Goal: Information Seeking & Learning: Learn about a topic

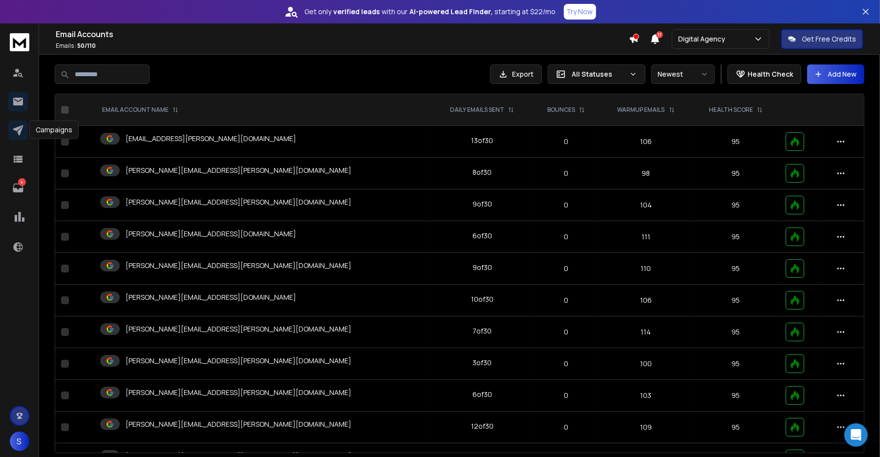
click at [24, 132] on link at bounding box center [18, 131] width 20 height 20
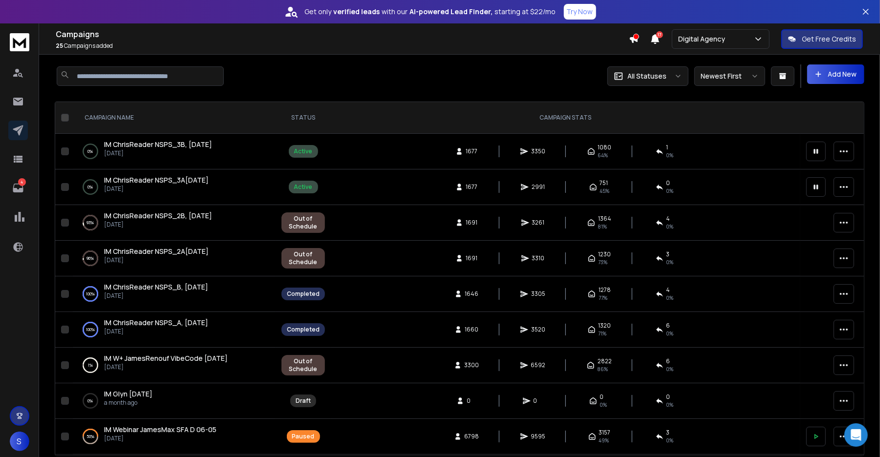
click at [209, 183] on span "IM ChrisReader NSPS_3A[DATE]" at bounding box center [156, 179] width 105 height 9
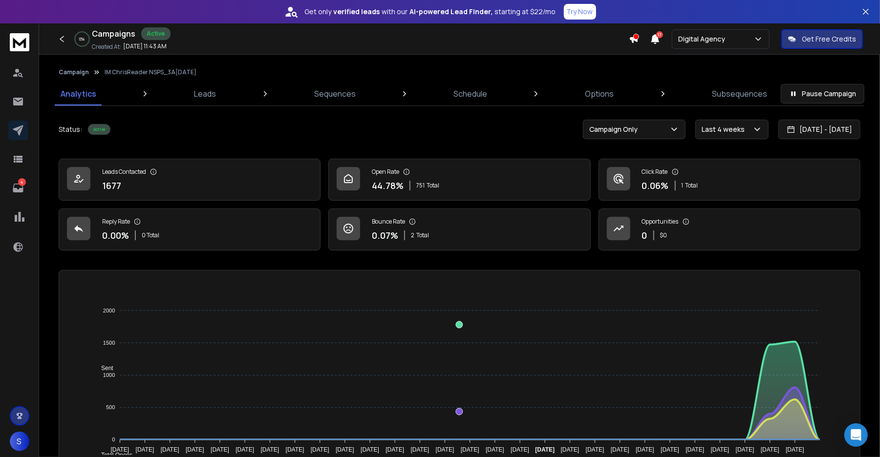
click at [422, 235] on span "Total" at bounding box center [422, 236] width 13 height 8
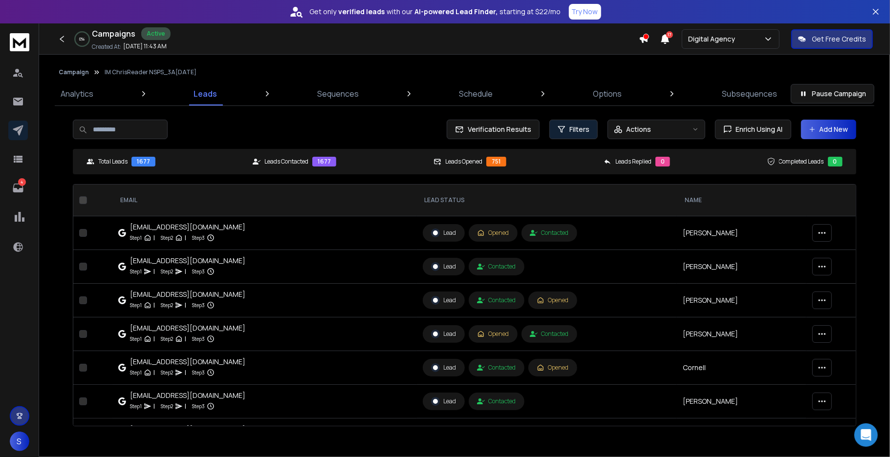
click at [581, 131] on span "Filters" at bounding box center [579, 130] width 20 height 10
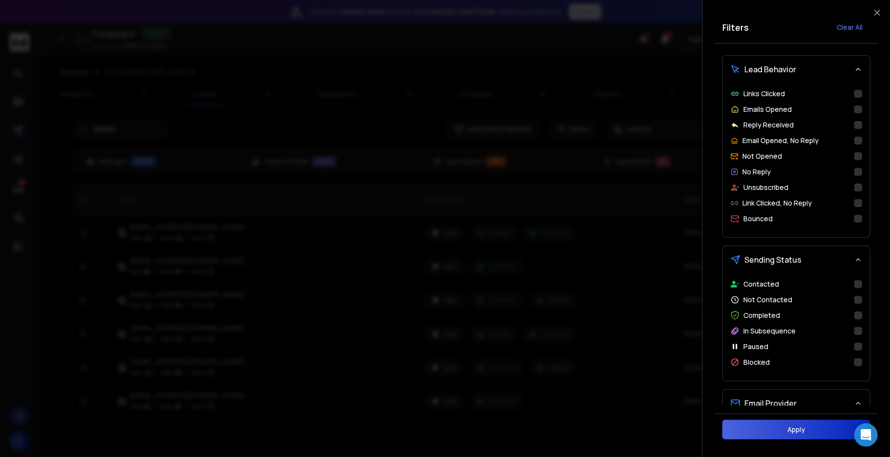
click at [854, 220] on button "Bounced" at bounding box center [858, 219] width 8 height 8
click at [791, 431] on button "Apply" at bounding box center [796, 430] width 148 height 20
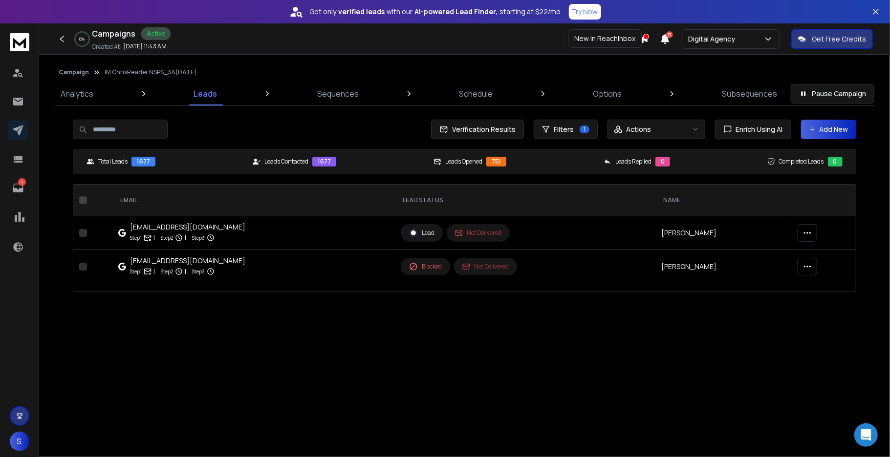
click at [648, 40] on icon at bounding box center [644, 39] width 8 height 8
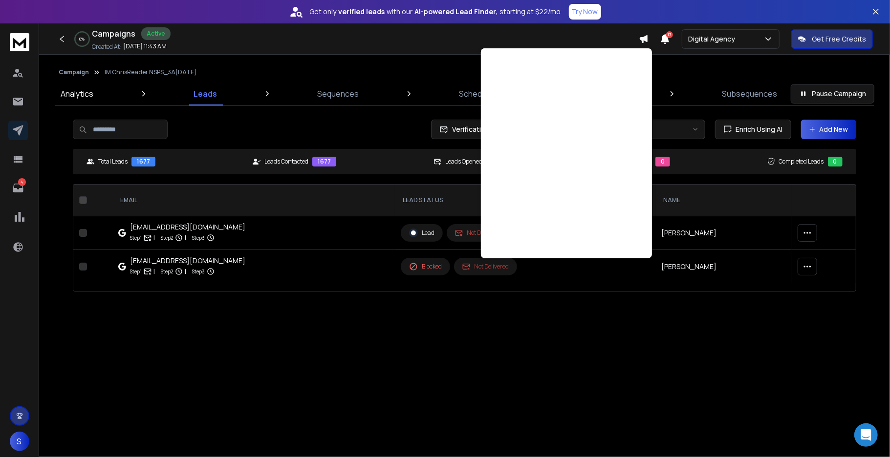
click at [70, 90] on p "Analytics" at bounding box center [77, 94] width 33 height 12
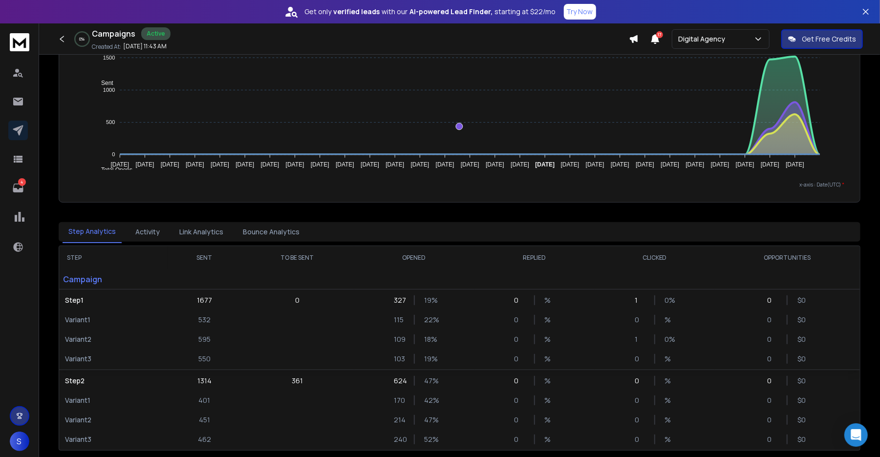
scroll to position [298, 0]
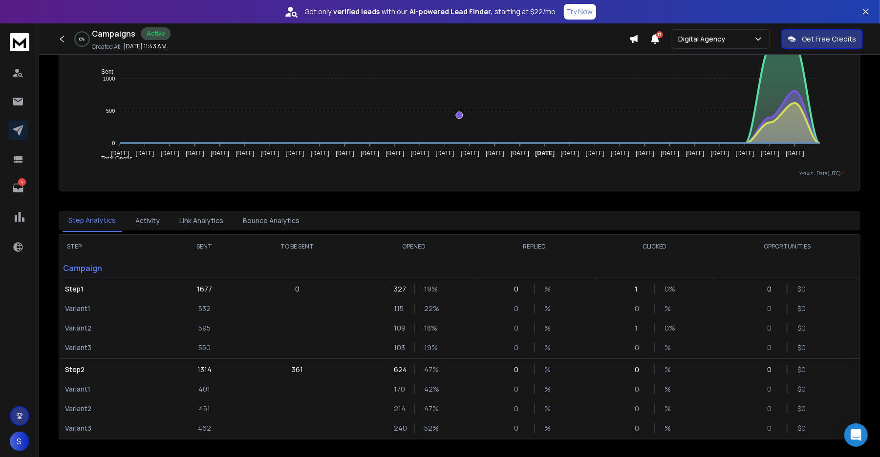
click at [267, 221] on div "Leads Contacted 1677 Open Rate 44.84 % 752 Total Click Rate 0.06 % 1 Total Repl…" at bounding box center [460, 153] width 802 height 582
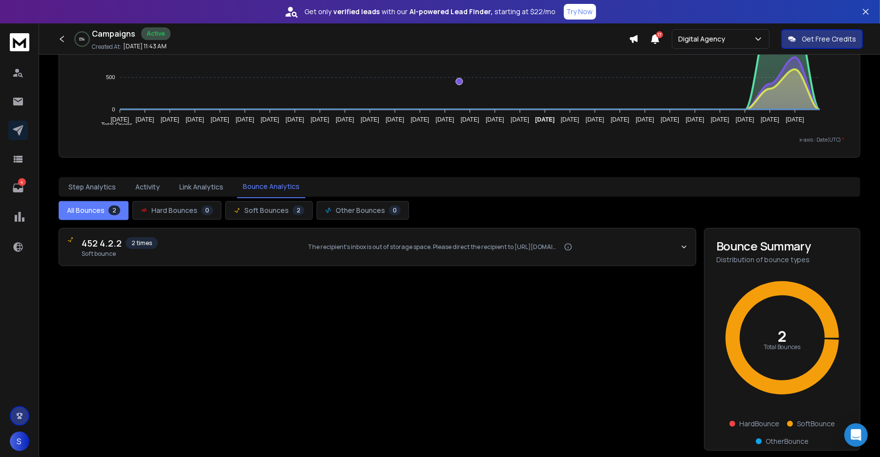
scroll to position [343, 0]
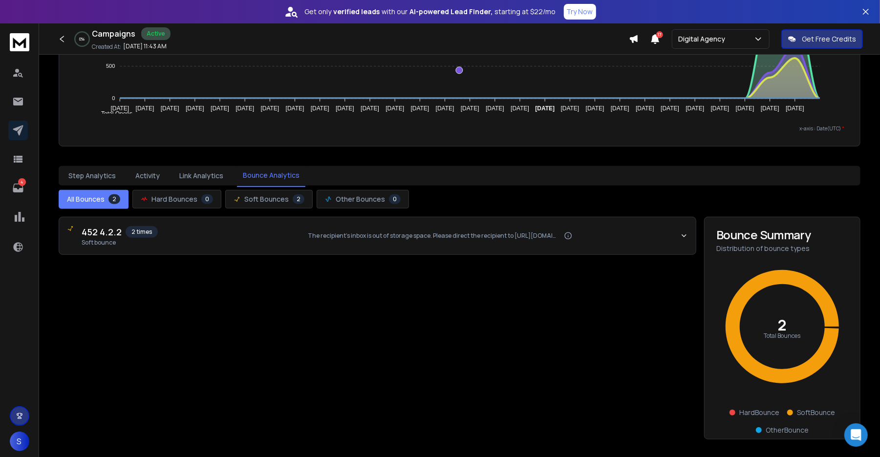
click at [681, 235] on icon "button" at bounding box center [684, 236] width 8 height 8
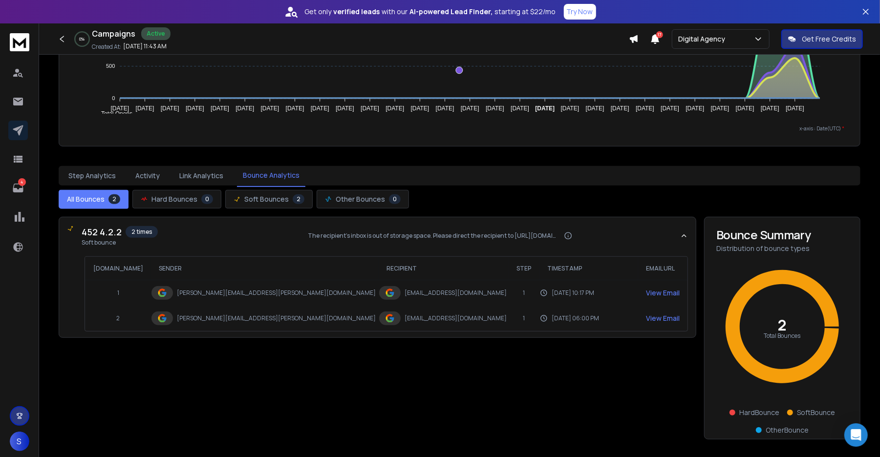
click at [683, 237] on icon "button" at bounding box center [684, 236] width 4 height 2
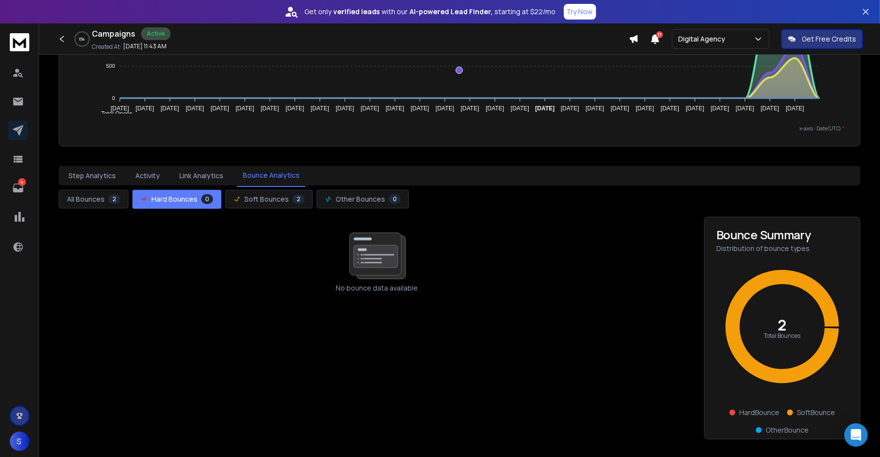
click at [173, 200] on span "Hard Bounces" at bounding box center [174, 199] width 46 height 10
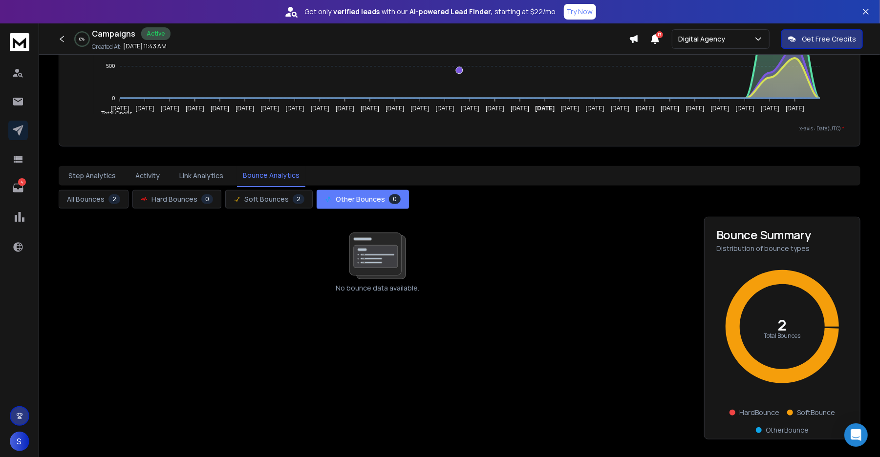
click at [358, 204] on button "Other Bounces 0" at bounding box center [363, 199] width 92 height 19
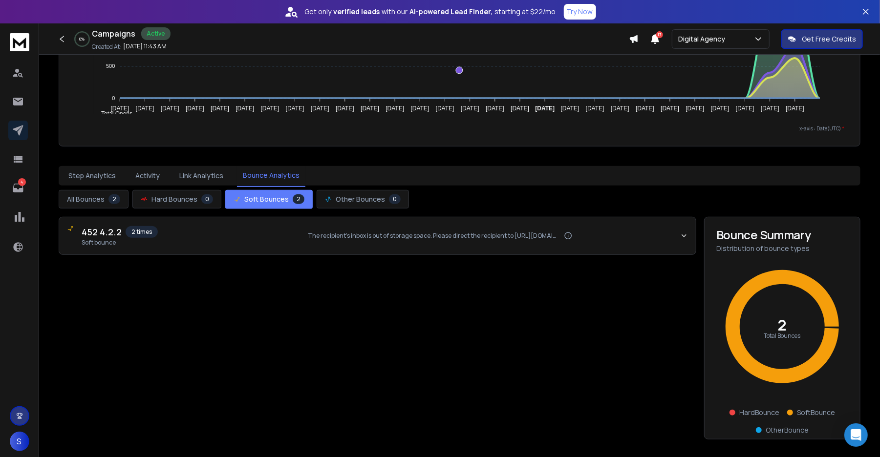
click at [266, 201] on span "Soft Bounces" at bounding box center [266, 199] width 44 height 10
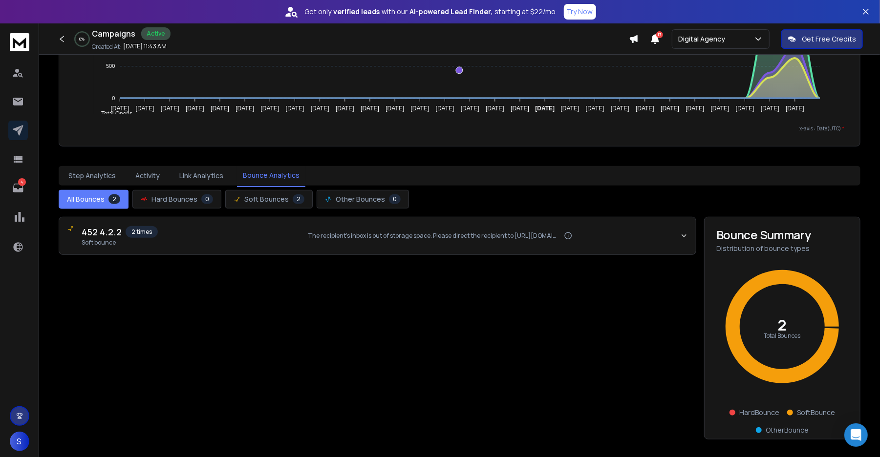
click at [85, 202] on span "All Bounces" at bounding box center [86, 199] width 38 height 10
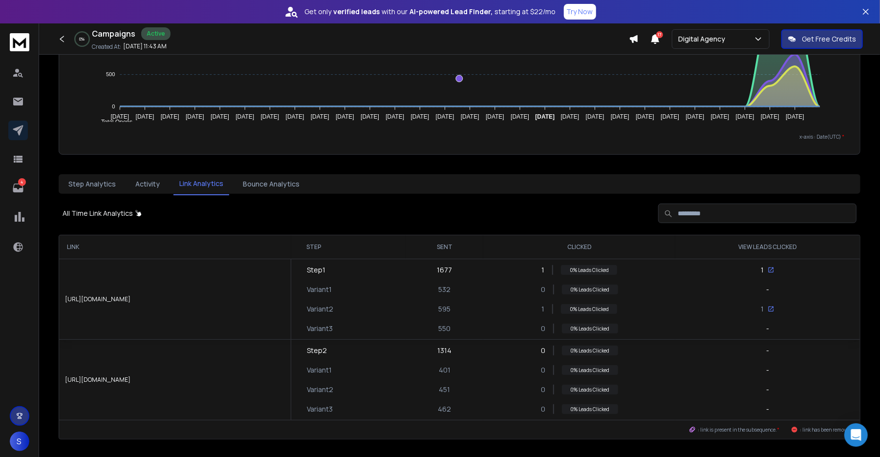
click at [207, 173] on button "Link Analytics" at bounding box center [201, 184] width 56 height 22
click at [143, 182] on button "Activity" at bounding box center [148, 184] width 36 height 22
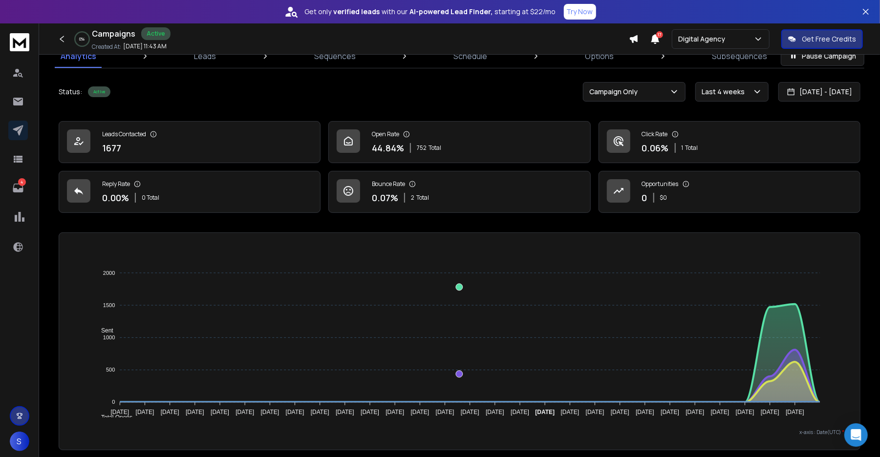
scroll to position [0, 0]
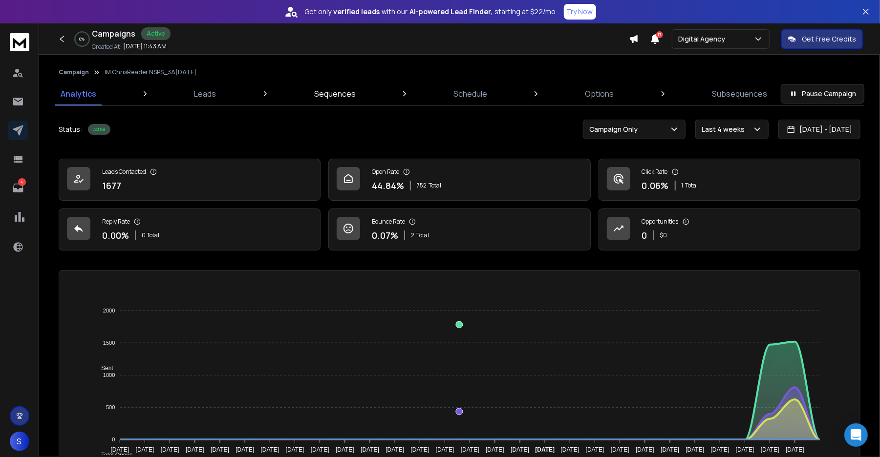
click at [341, 96] on p "Sequences" at bounding box center [335, 94] width 42 height 12
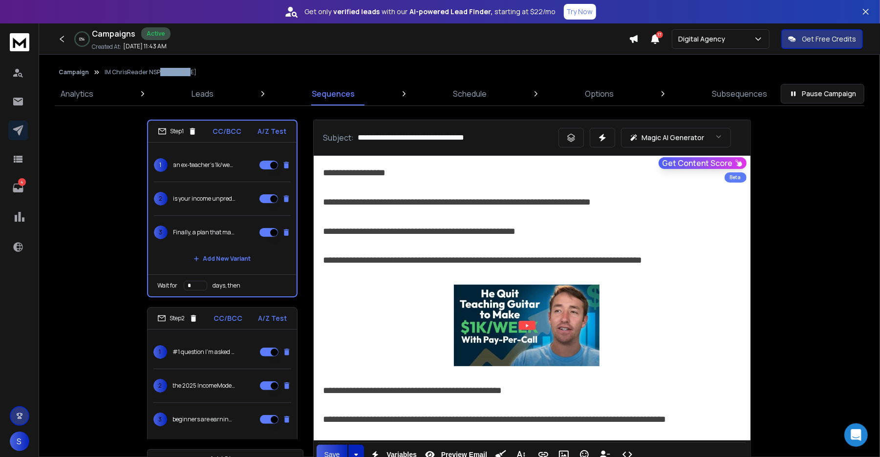
drag, startPoint x: 170, startPoint y: 73, endPoint x: 182, endPoint y: 73, distance: 11.7
click at [182, 73] on p "IM ChrisReader NSPS_3A[DATE]" at bounding box center [151, 72] width 92 height 8
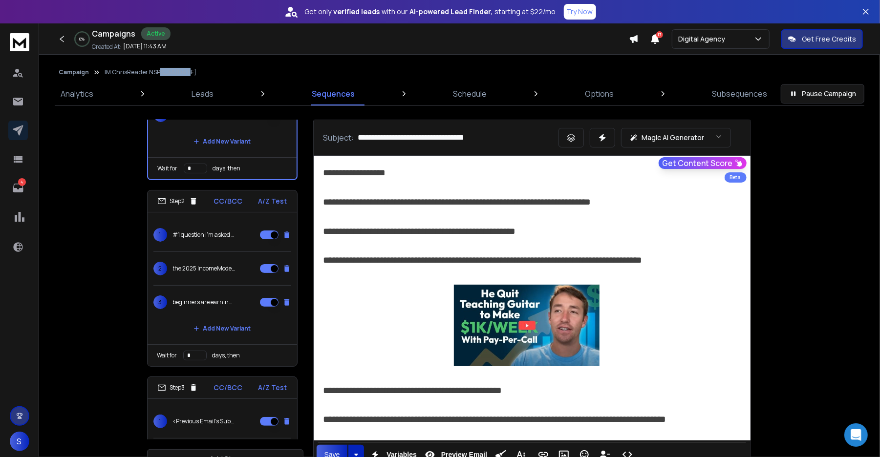
scroll to position [130, 0]
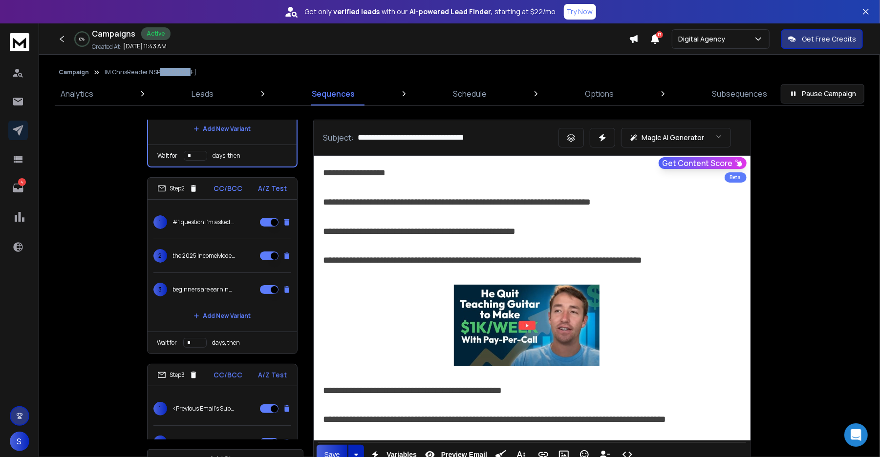
click at [199, 223] on p "#1 question I'm asked from people not in [GEOGRAPHIC_DATA]..." at bounding box center [204, 222] width 63 height 8
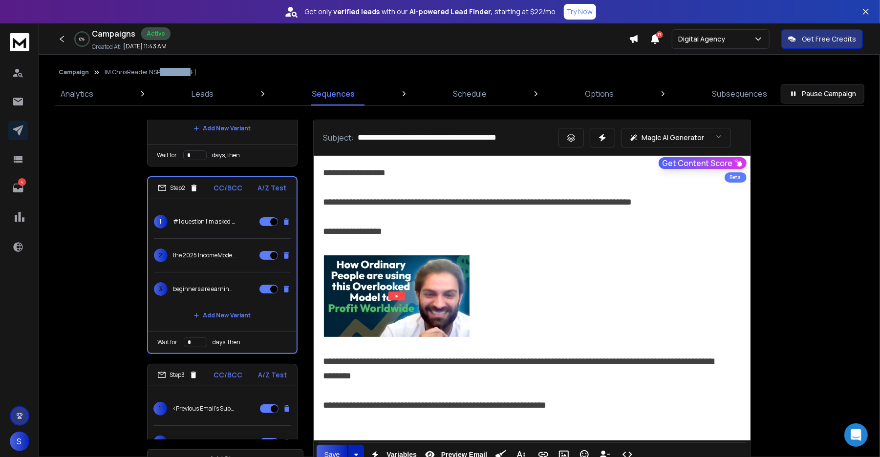
click at [182, 254] on p "the 2025 IncomeModel works anywhere in the world" at bounding box center [204, 256] width 63 height 8
type input "**********"
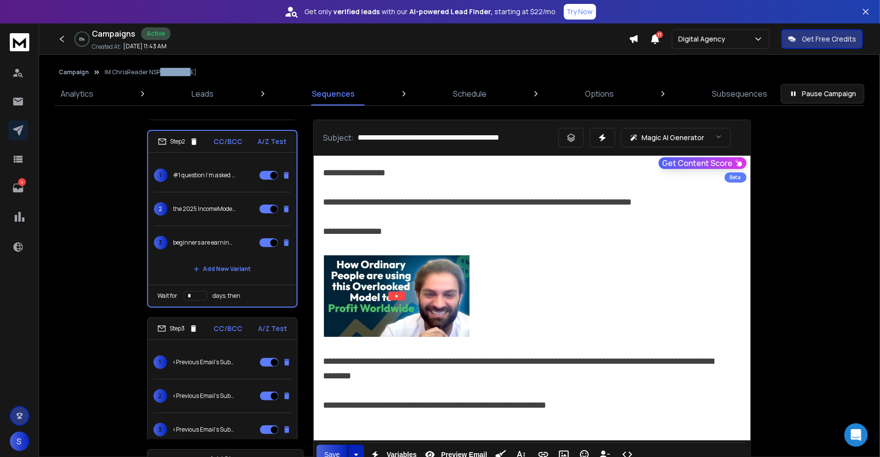
scroll to position [211, 0]
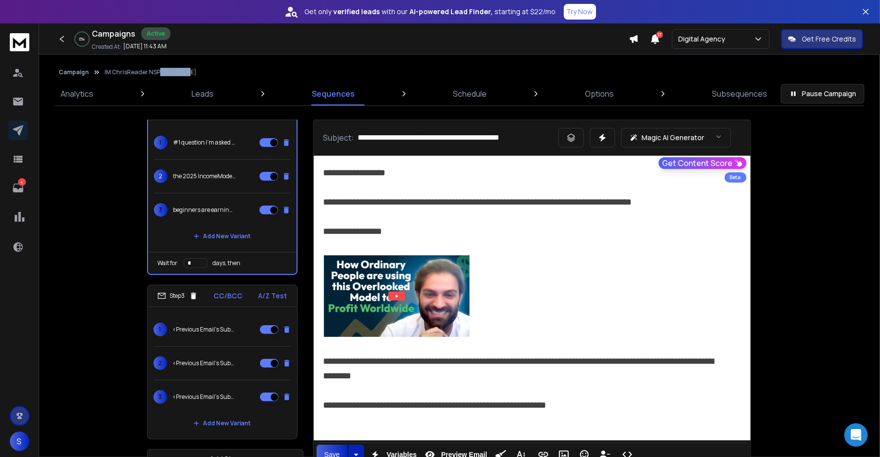
click at [194, 330] on p "<Previous Email's Subject>" at bounding box center [204, 330] width 63 height 8
